Goal: Navigation & Orientation: Find specific page/section

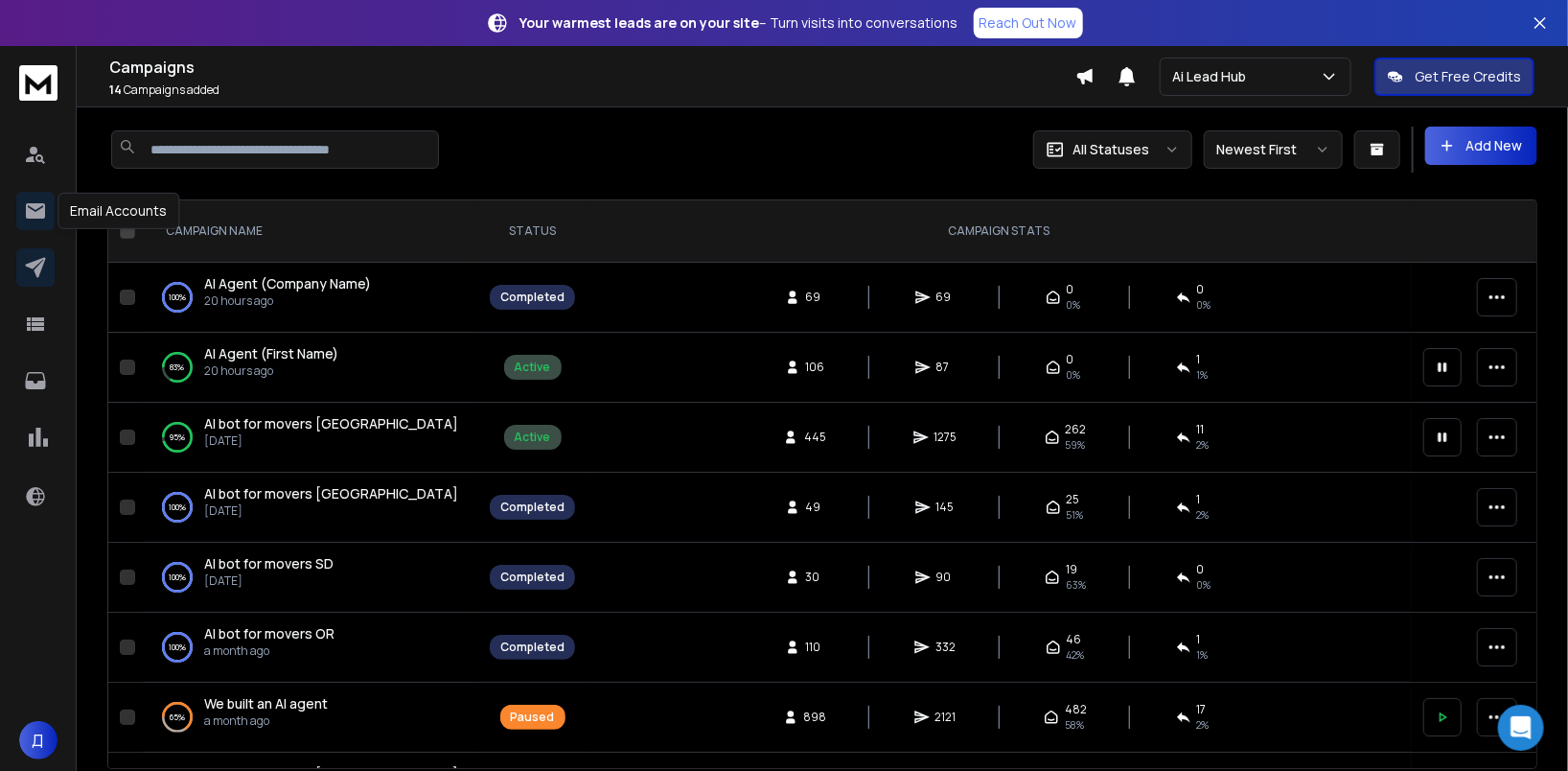
click at [24, 207] on icon at bounding box center [35, 211] width 23 height 23
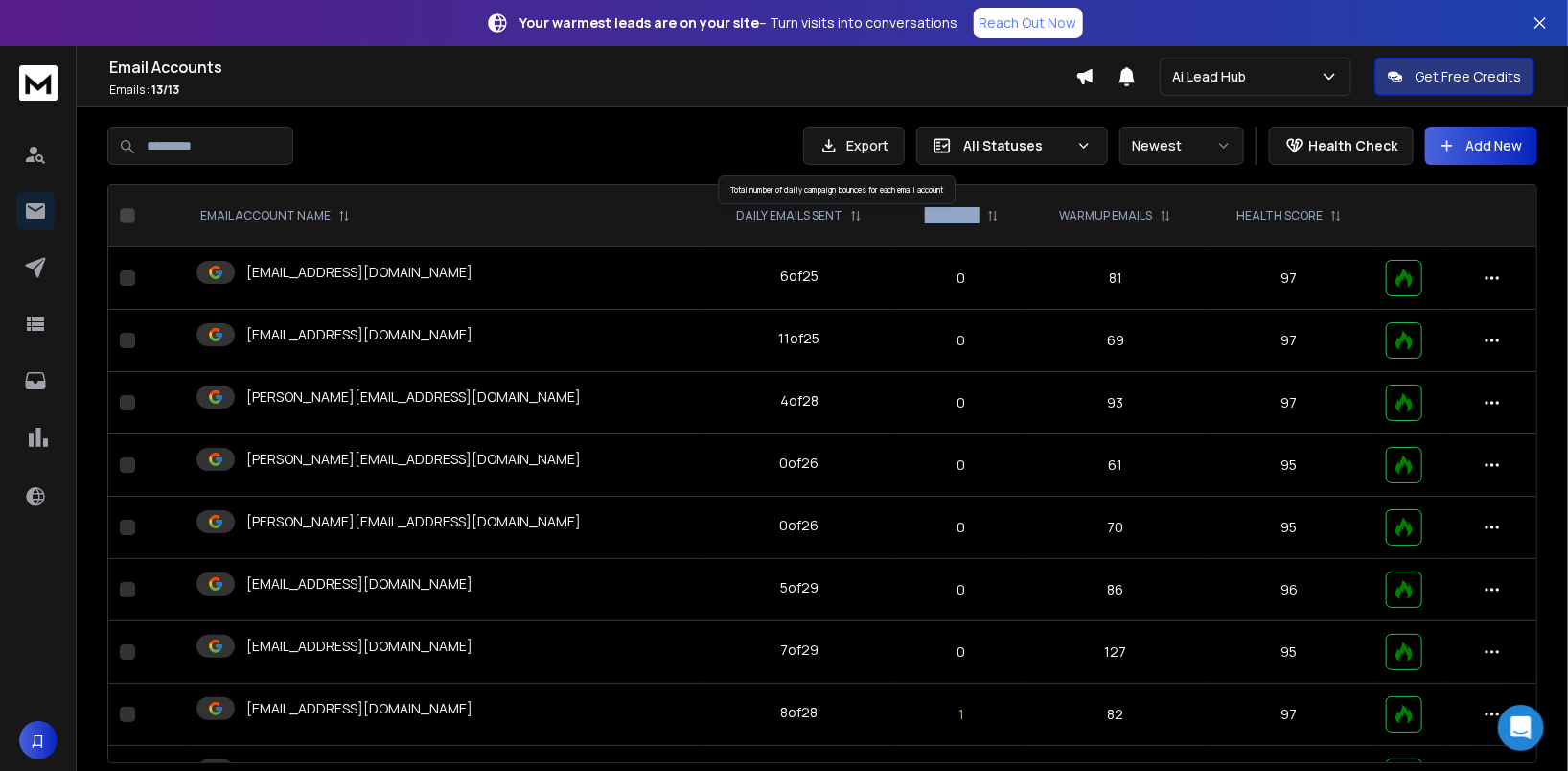
drag, startPoint x: 814, startPoint y: 211, endPoint x: 870, endPoint y: 213, distance: 56.0
click at [912, 213] on div "BOUNCES" at bounding box center [961, 215] width 99 height 15
drag, startPoint x: 809, startPoint y: 215, endPoint x: 865, endPoint y: 221, distance: 56.3
click at [912, 221] on div "BOUNCES" at bounding box center [961, 215] width 99 height 15
drag, startPoint x: 816, startPoint y: 221, endPoint x: 866, endPoint y: 225, distance: 50.2
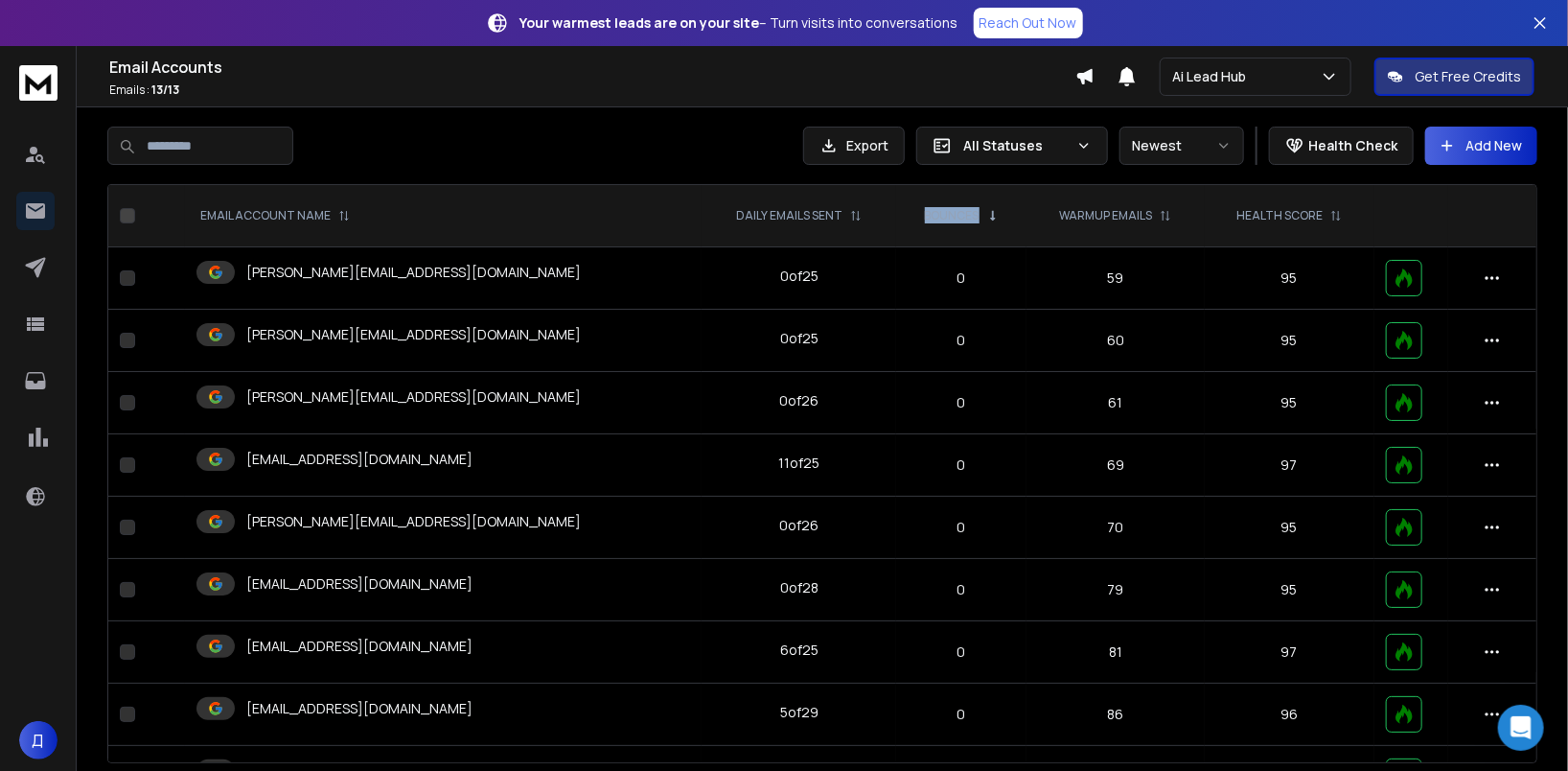
click at [896, 225] on th "BOUNCES" at bounding box center [960, 216] width 130 height 63
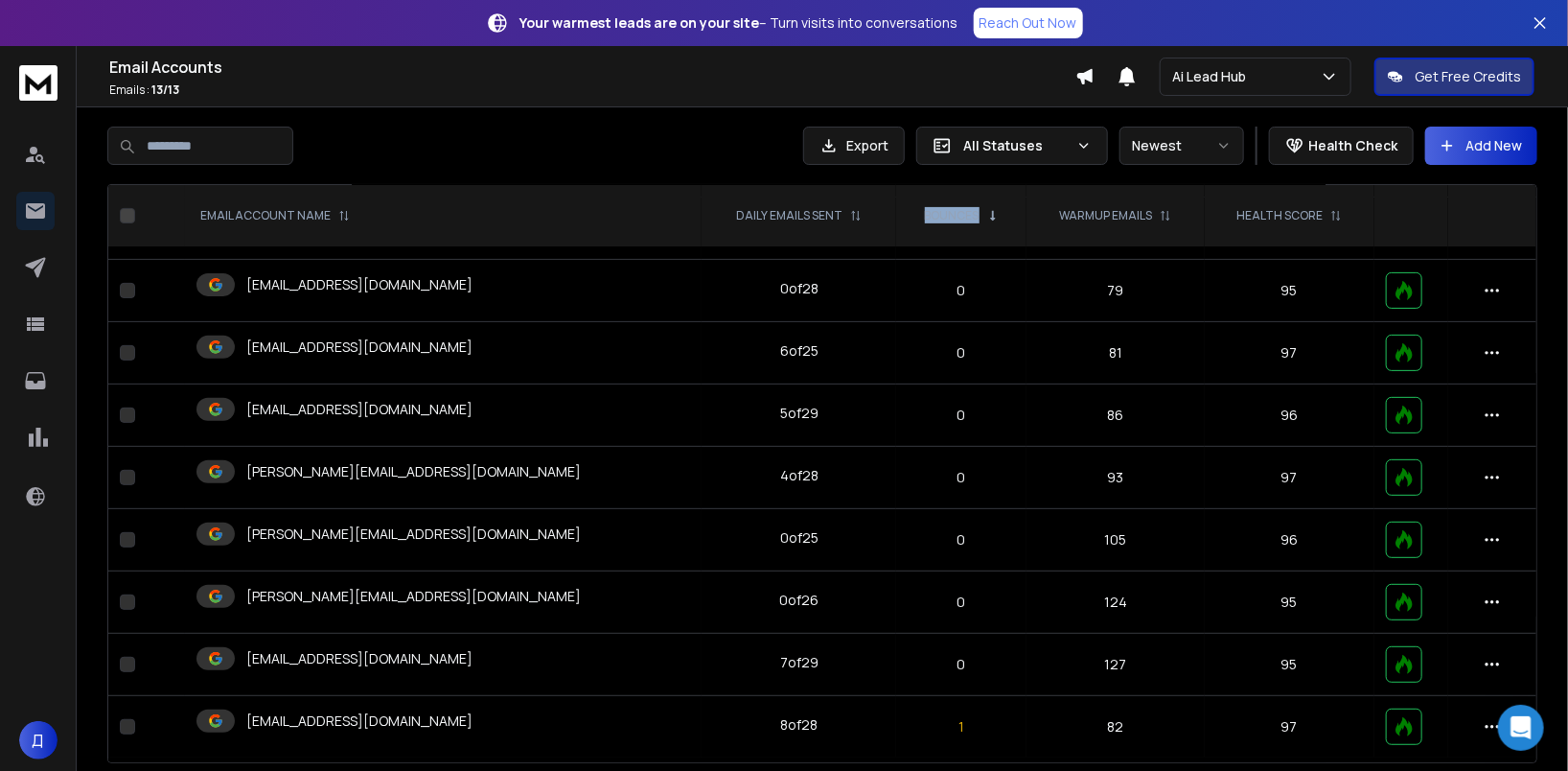
scroll to position [307, 0]
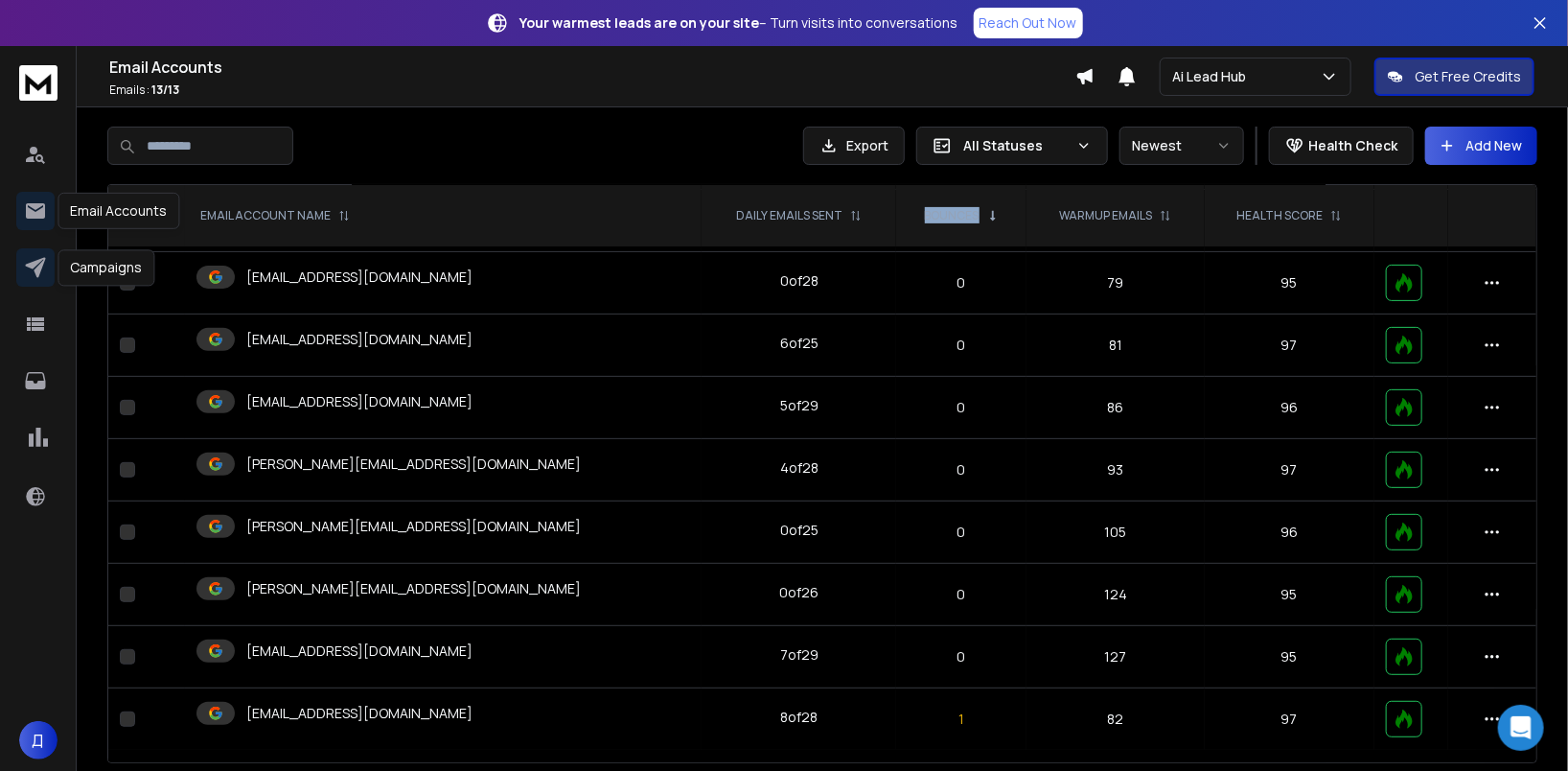
click at [31, 273] on icon at bounding box center [35, 267] width 23 height 23
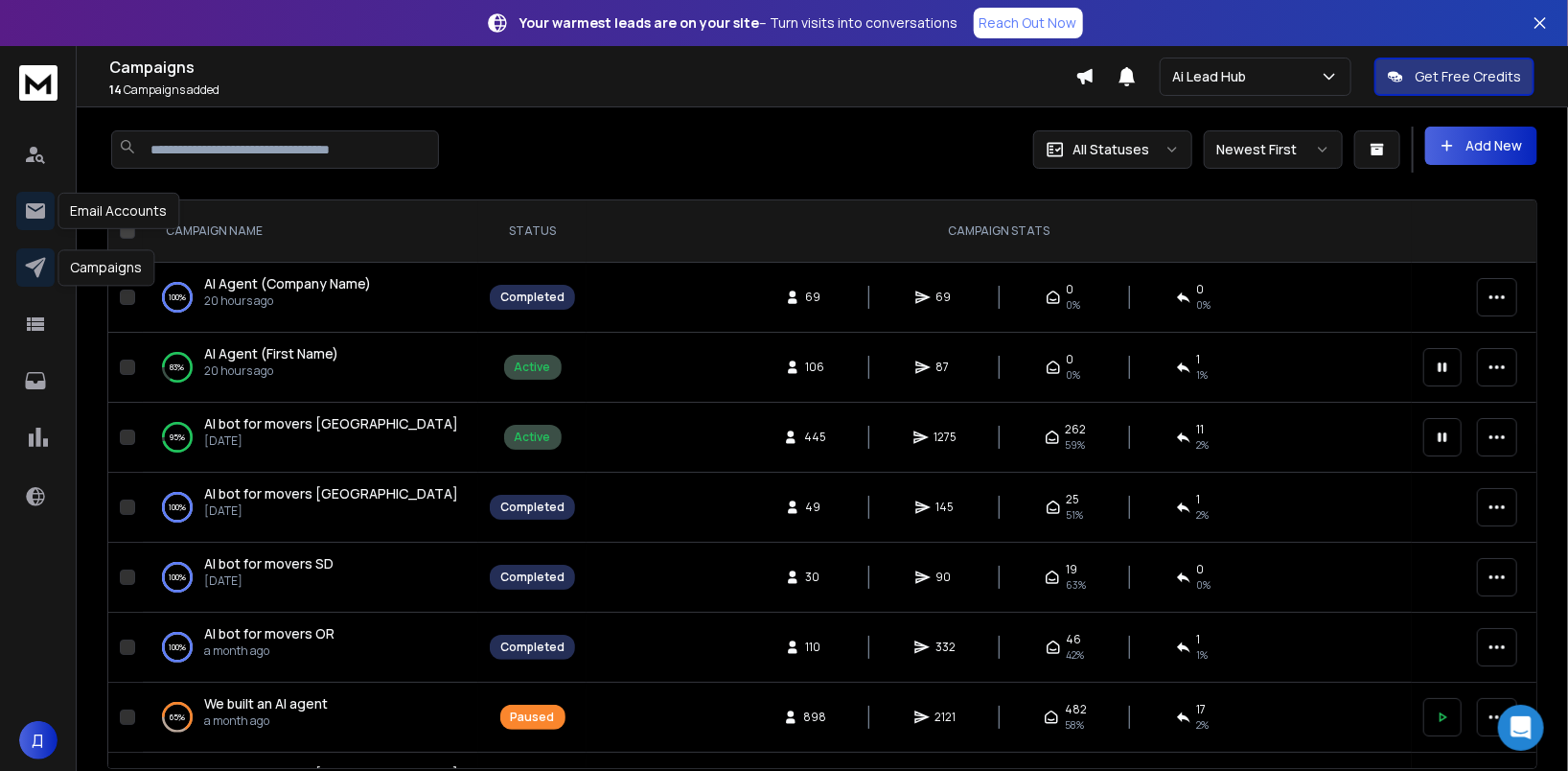
click at [32, 221] on icon at bounding box center [35, 211] width 23 height 23
